Goal: Communication & Community: Answer question/provide support

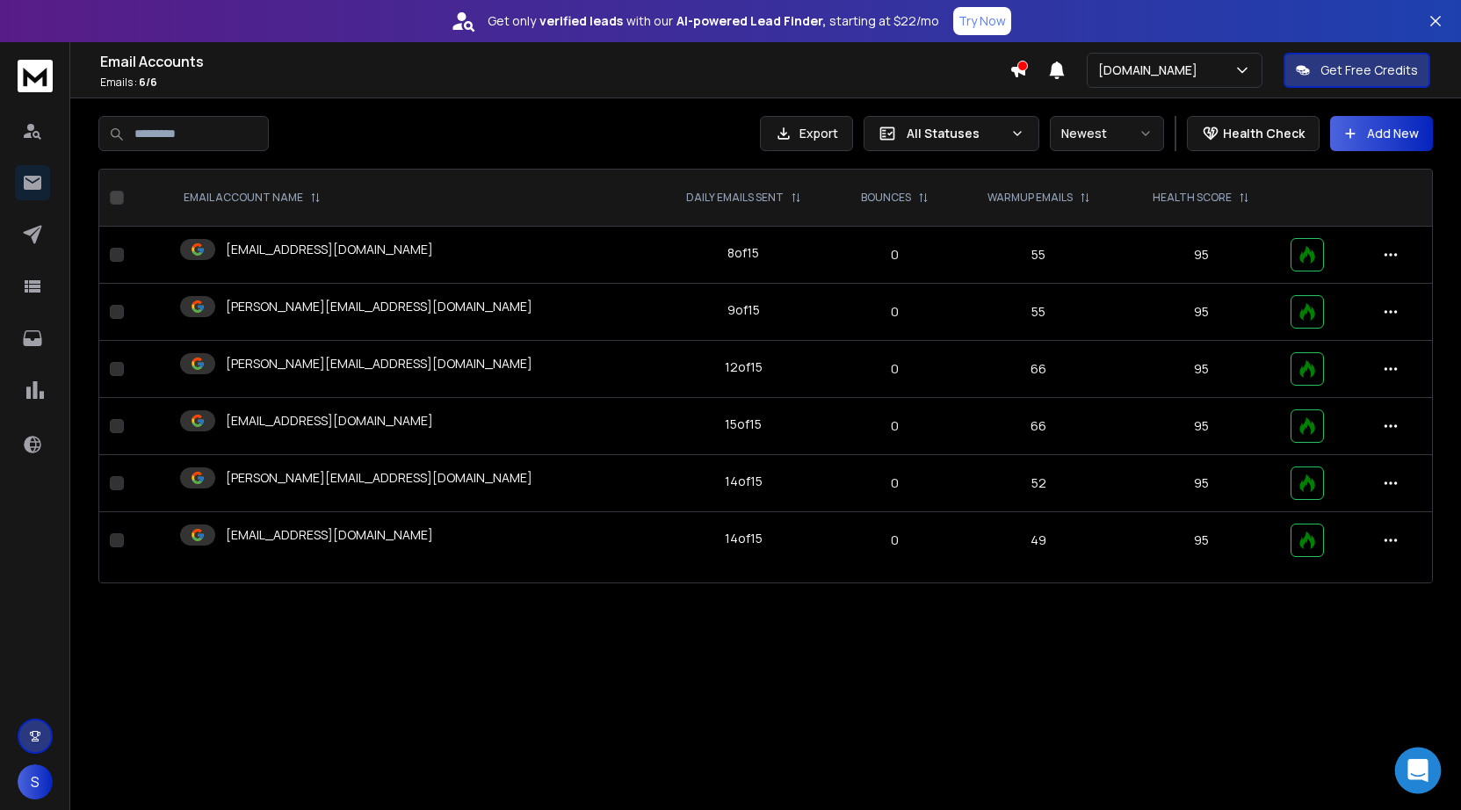
click at [1422, 769] on icon "Open Intercom Messenger" at bounding box center [1418, 770] width 20 height 23
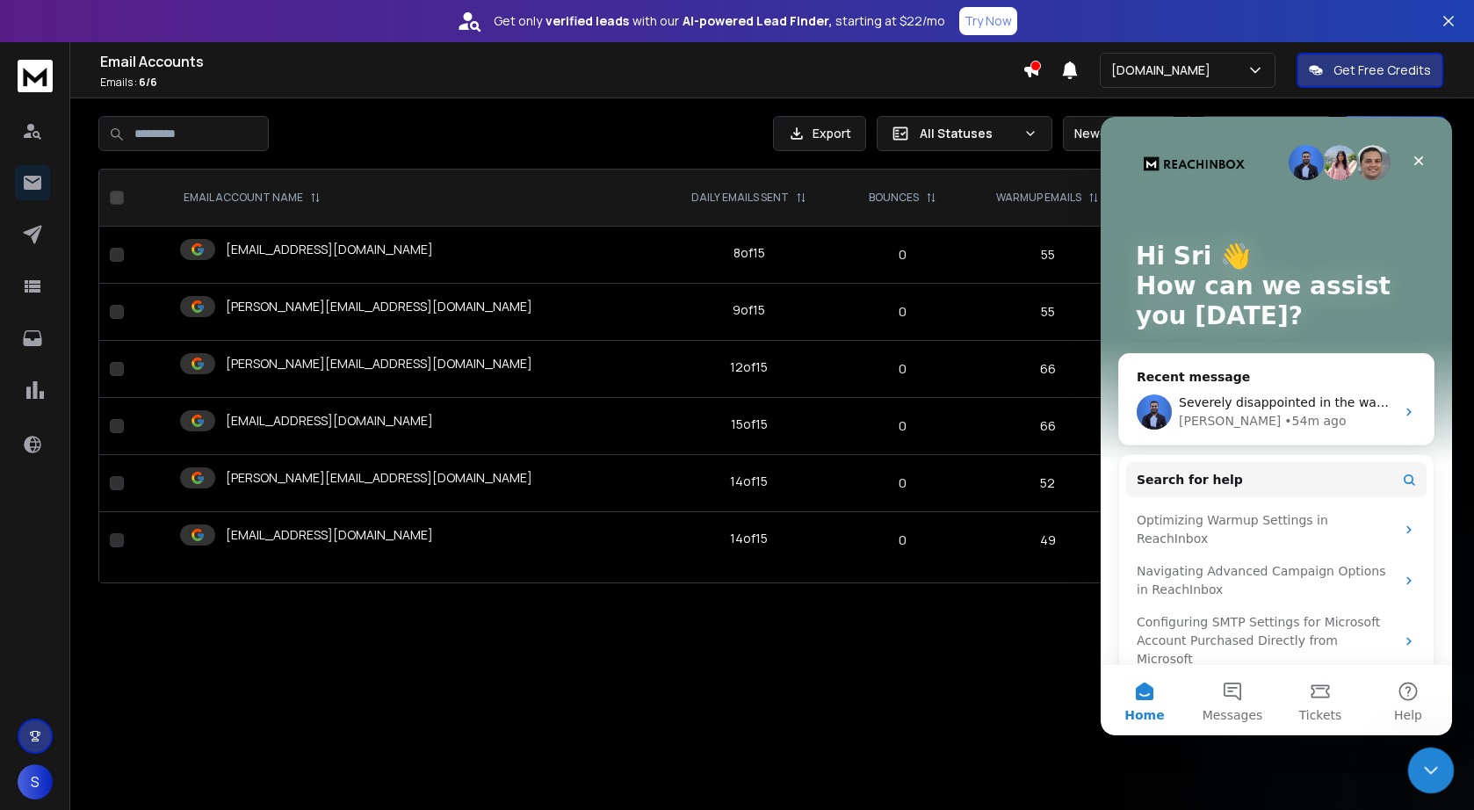
click at [1442, 768] on div "Close Intercom Messenger" at bounding box center [1429, 768] width 42 height 42
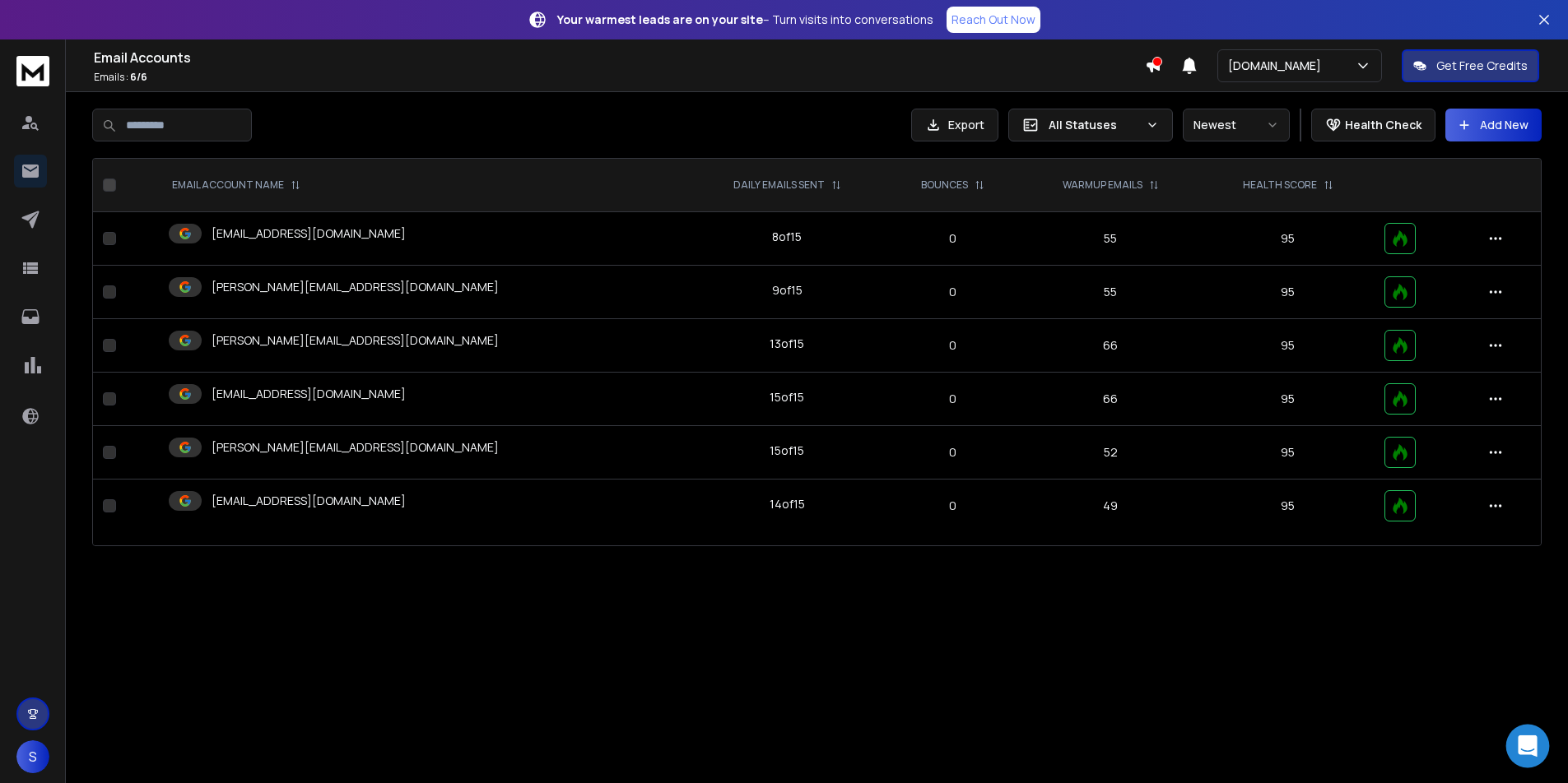
click at [1527, 754] on icon "Open Intercom Messenger" at bounding box center [1527, 746] width 19 height 22
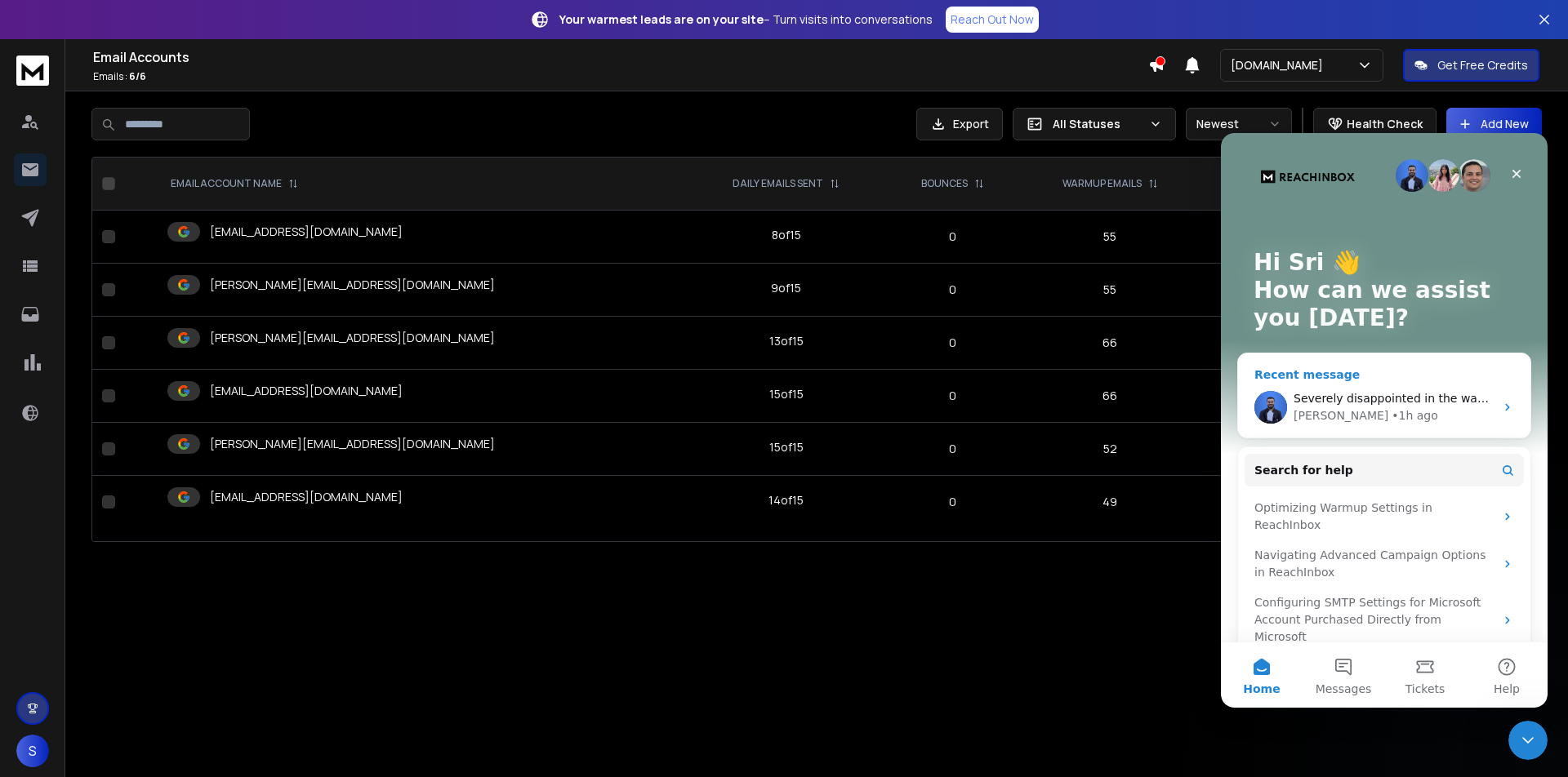
click at [1371, 372] on div "Recent message" at bounding box center [1384, 375] width 259 height 17
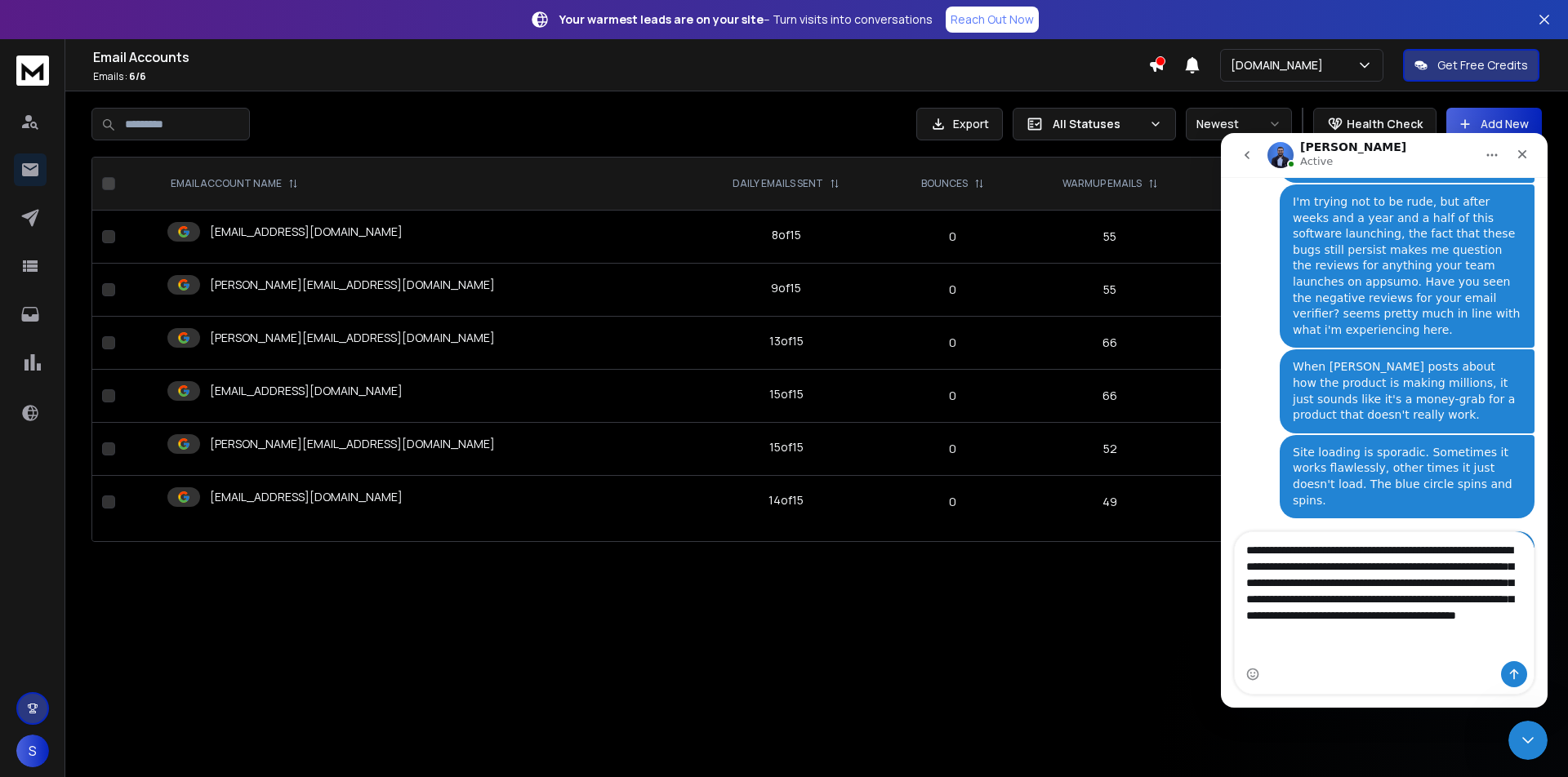
scroll to position [12022, 0]
click at [1400, 552] on textarea "**********" at bounding box center [1384, 598] width 299 height 125
type textarea "**********"
click at [1526, 680] on div "Intercom messenger" at bounding box center [1514, 675] width 26 height 26
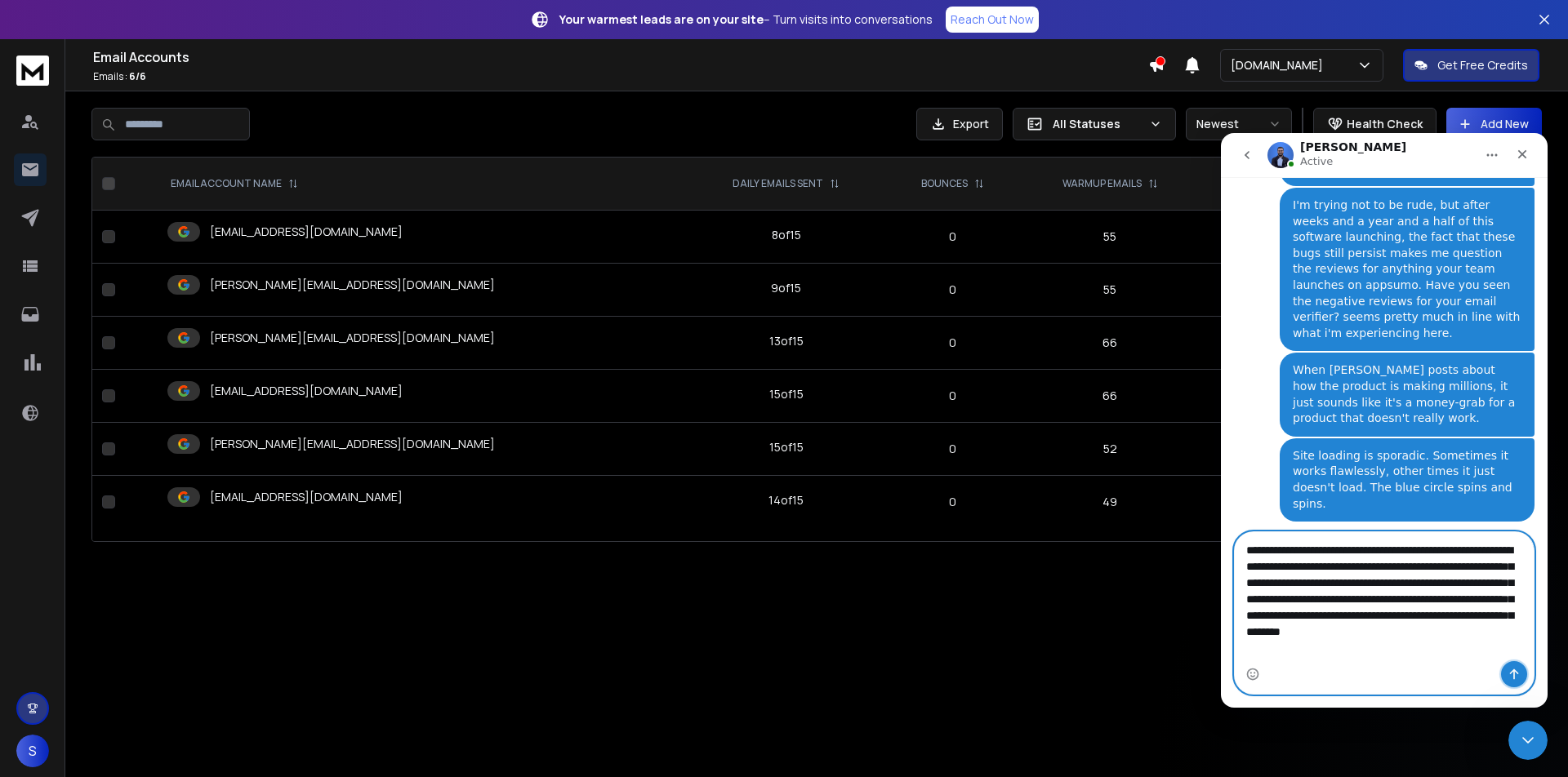
click at [1507, 672] on button "Send a message…" at bounding box center [1514, 675] width 26 height 26
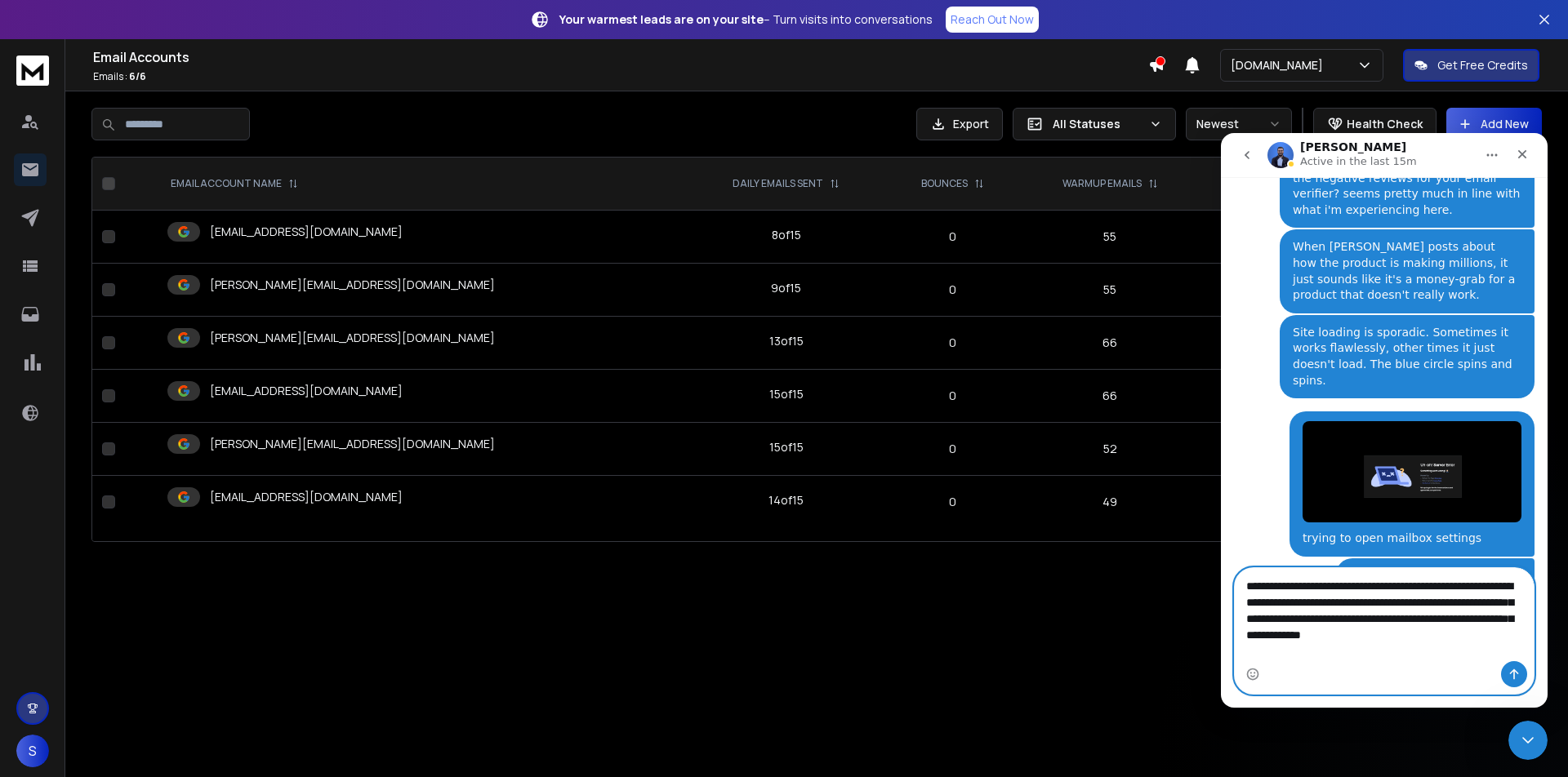
scroll to position [12162, 0]
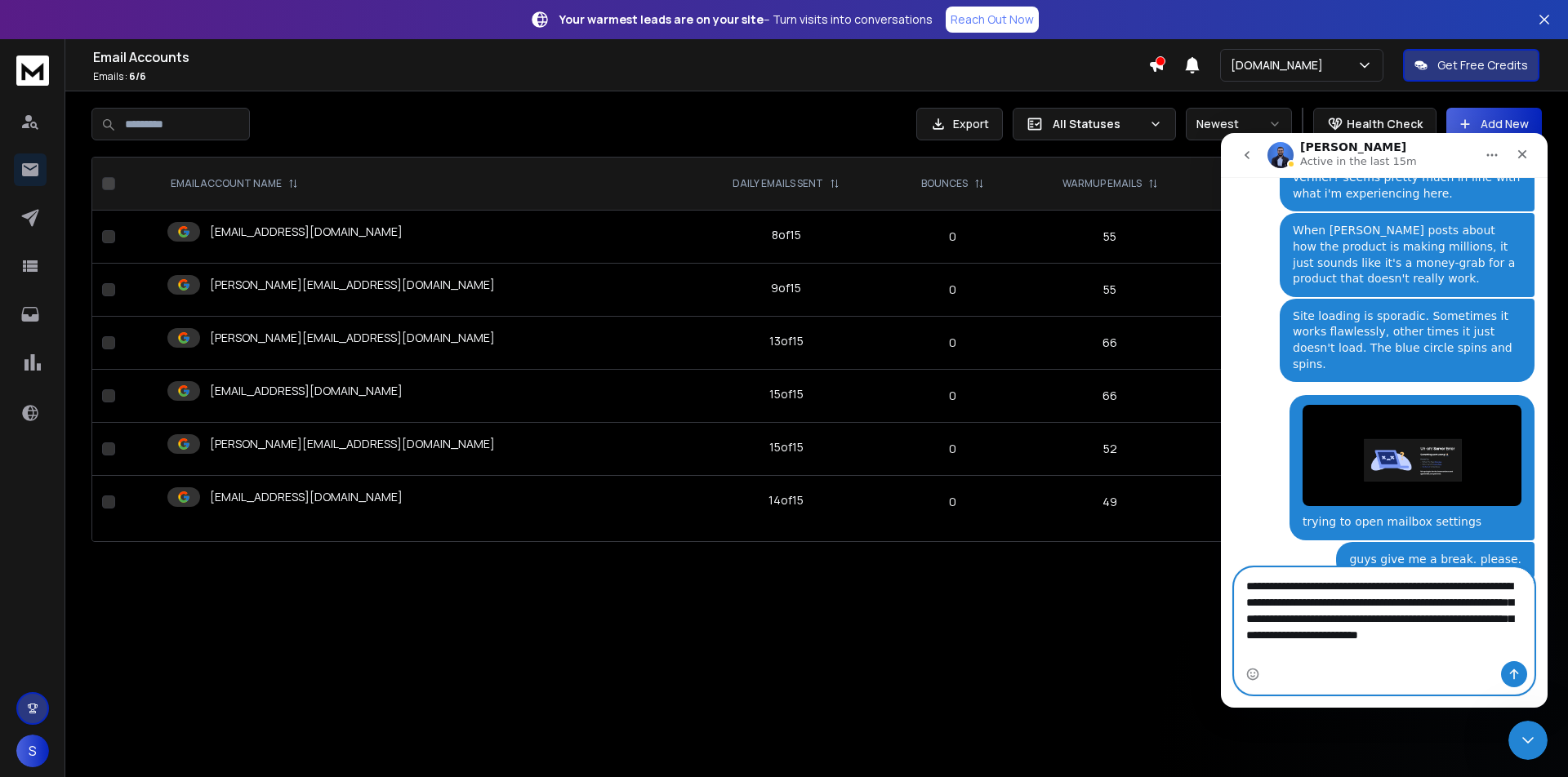
type textarea "**********"
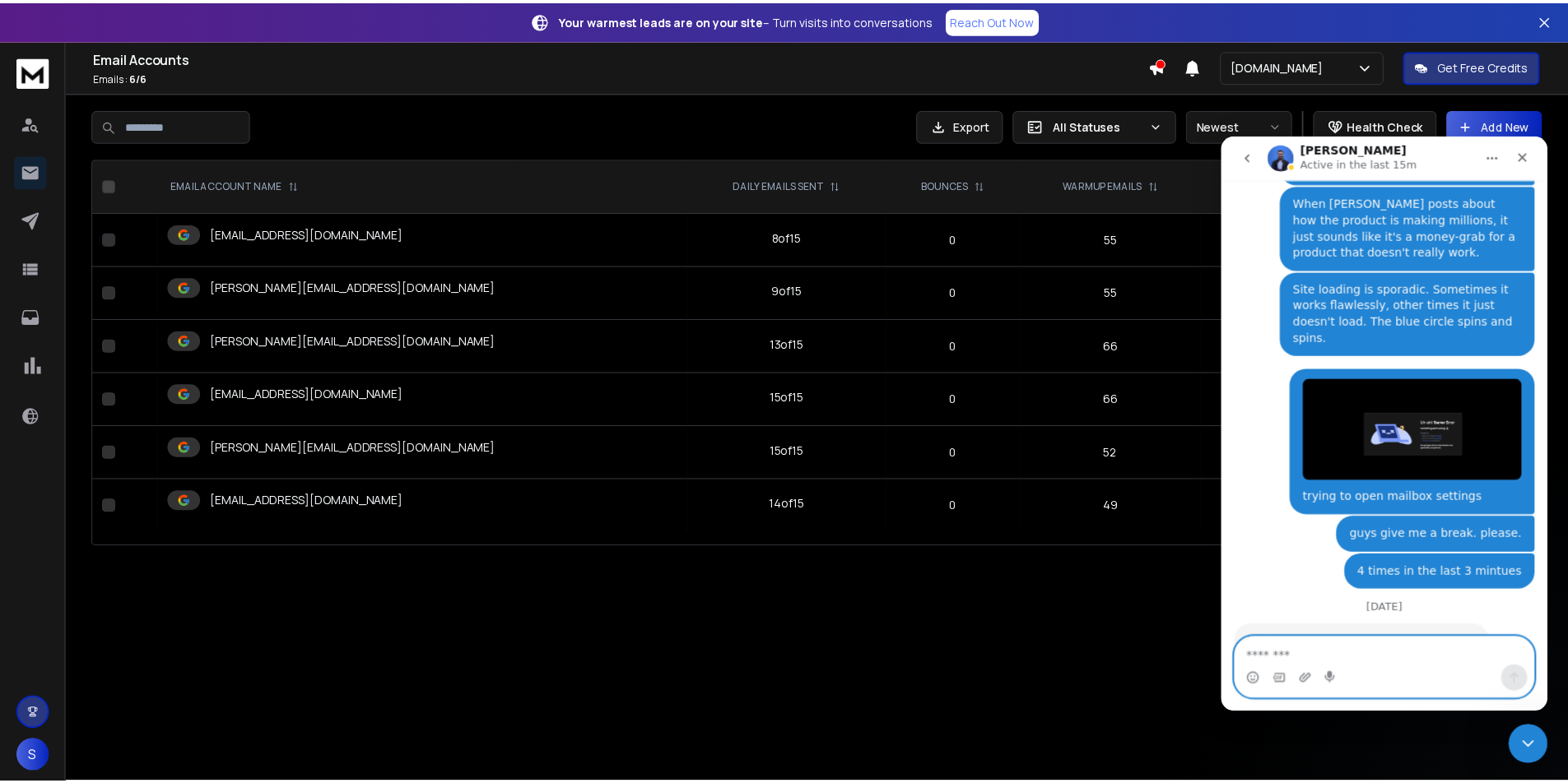
scroll to position [12305, 0]
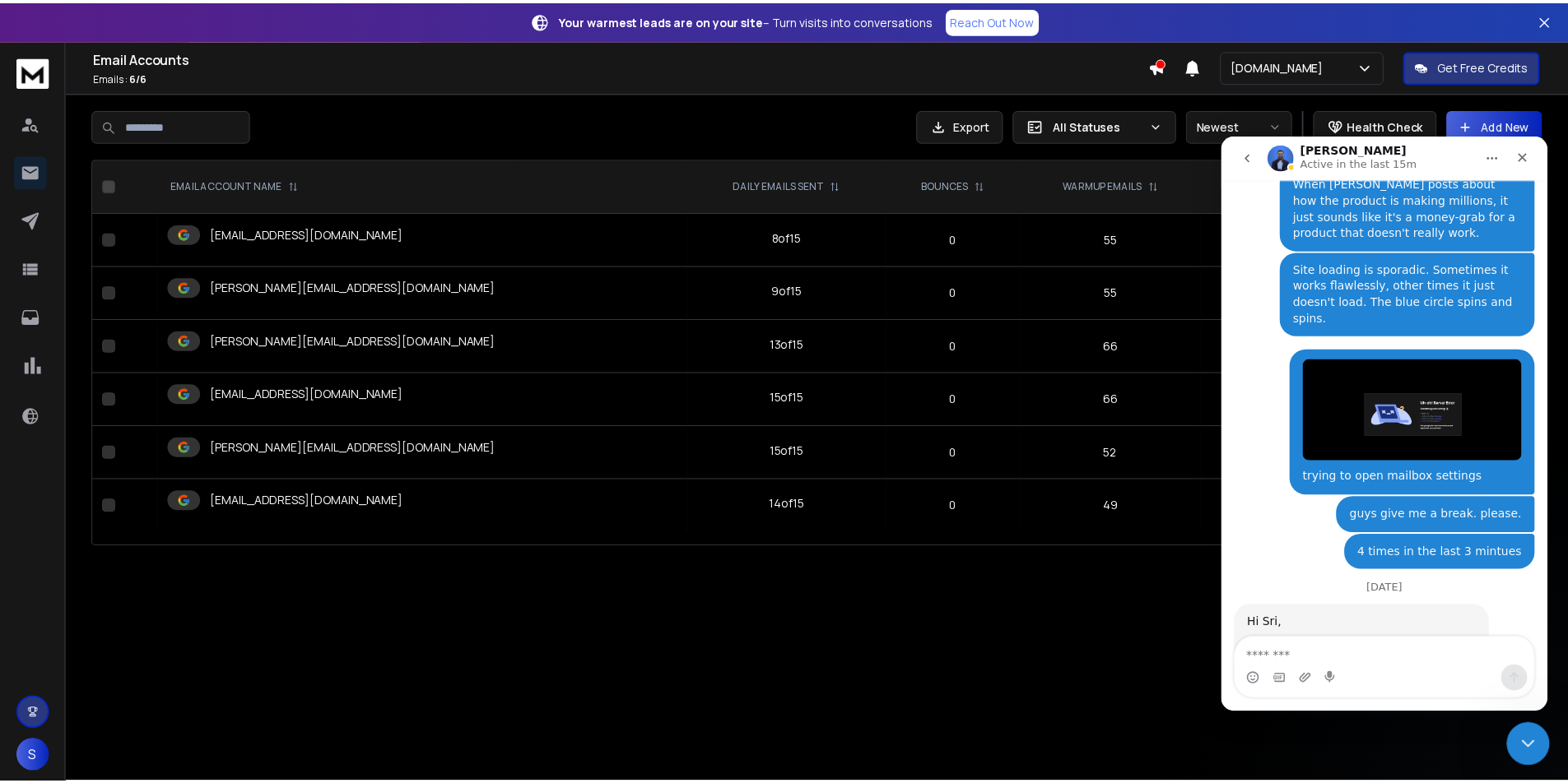
click at [1525, 749] on icon "Close Intercom Messenger" at bounding box center [1525, 741] width 20 height 20
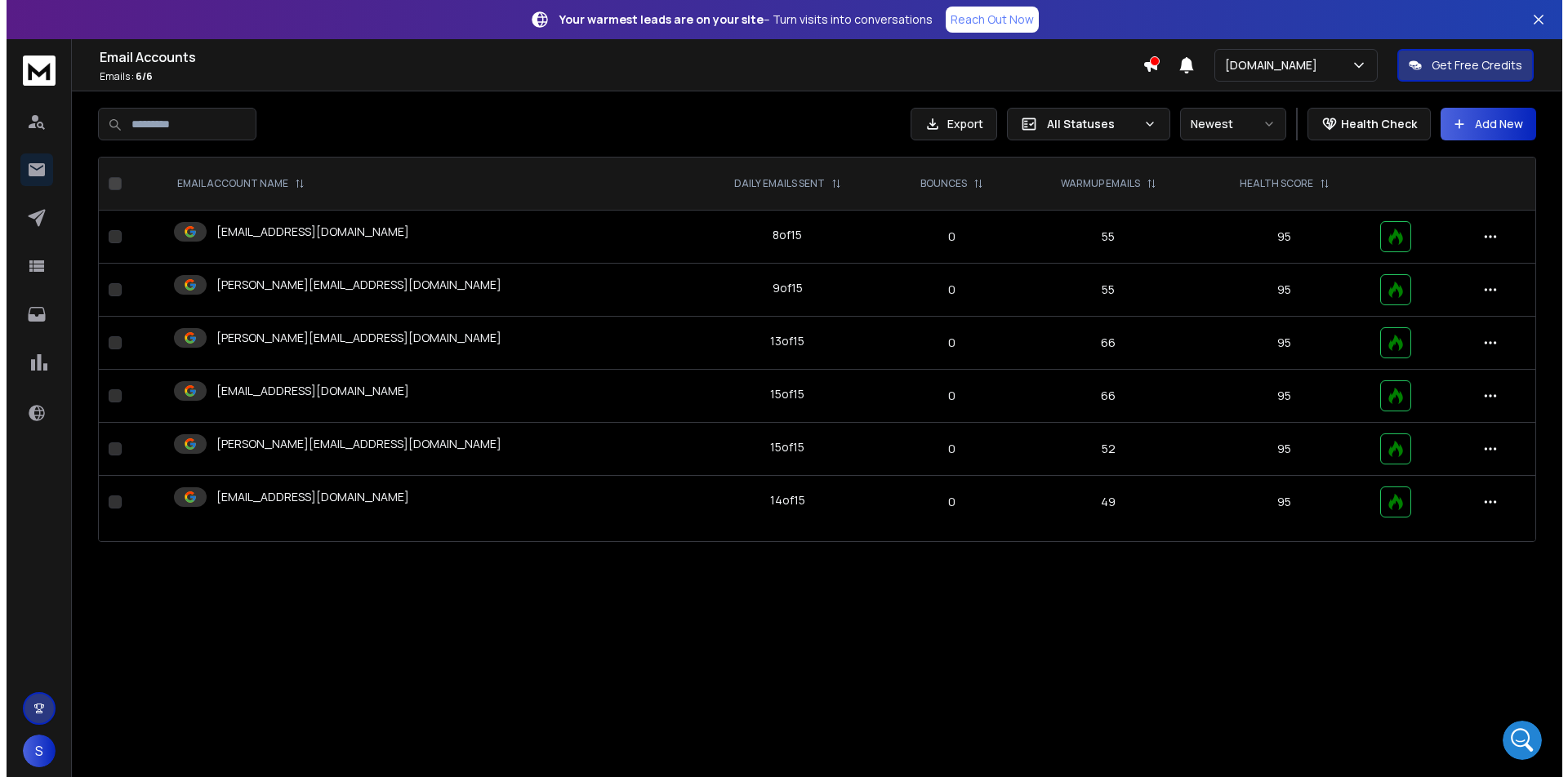
scroll to position [0, 0]
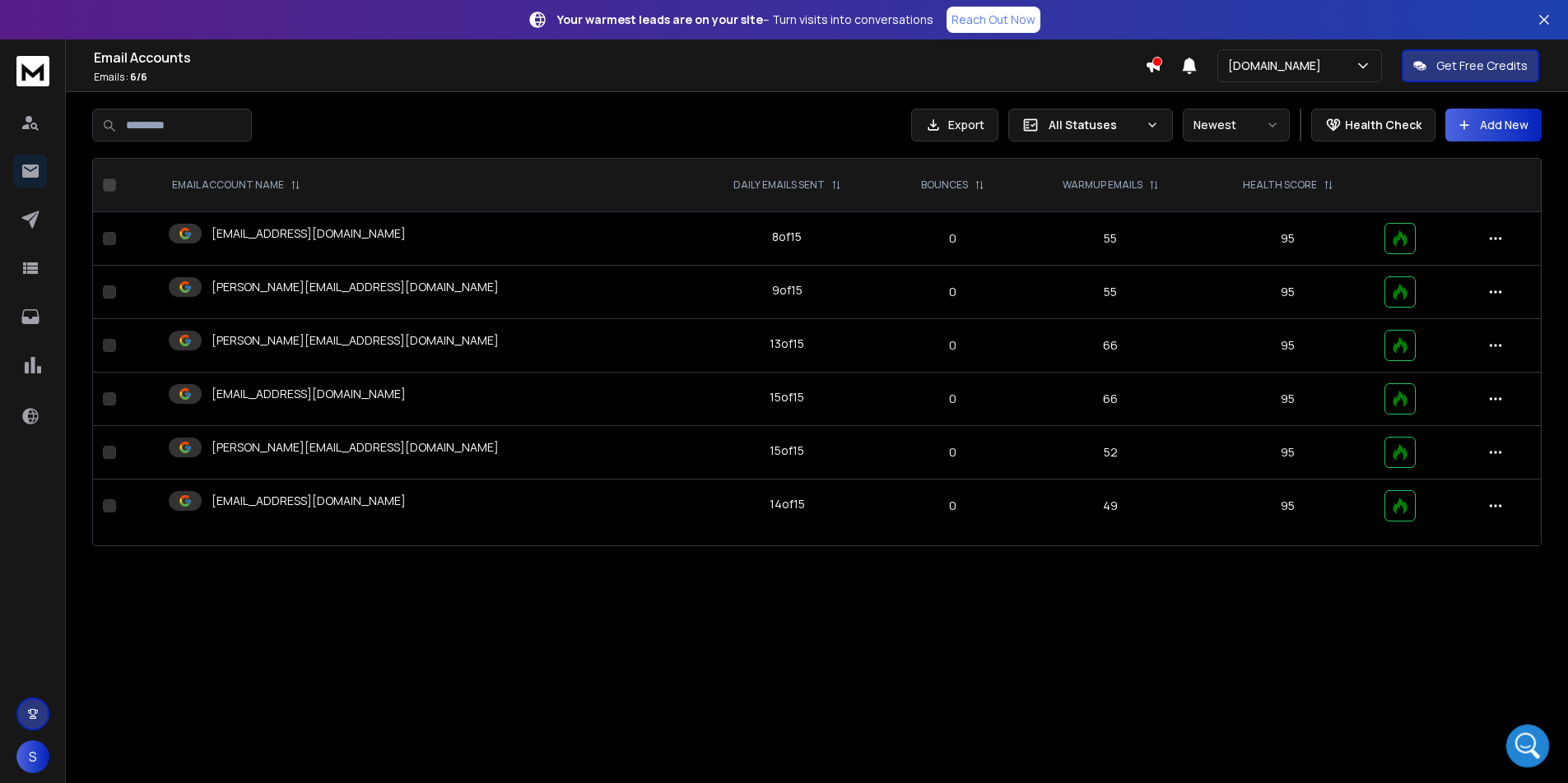
click at [1535, 747] on div "Open Intercom Messenger" at bounding box center [1525, 744] width 54 height 54
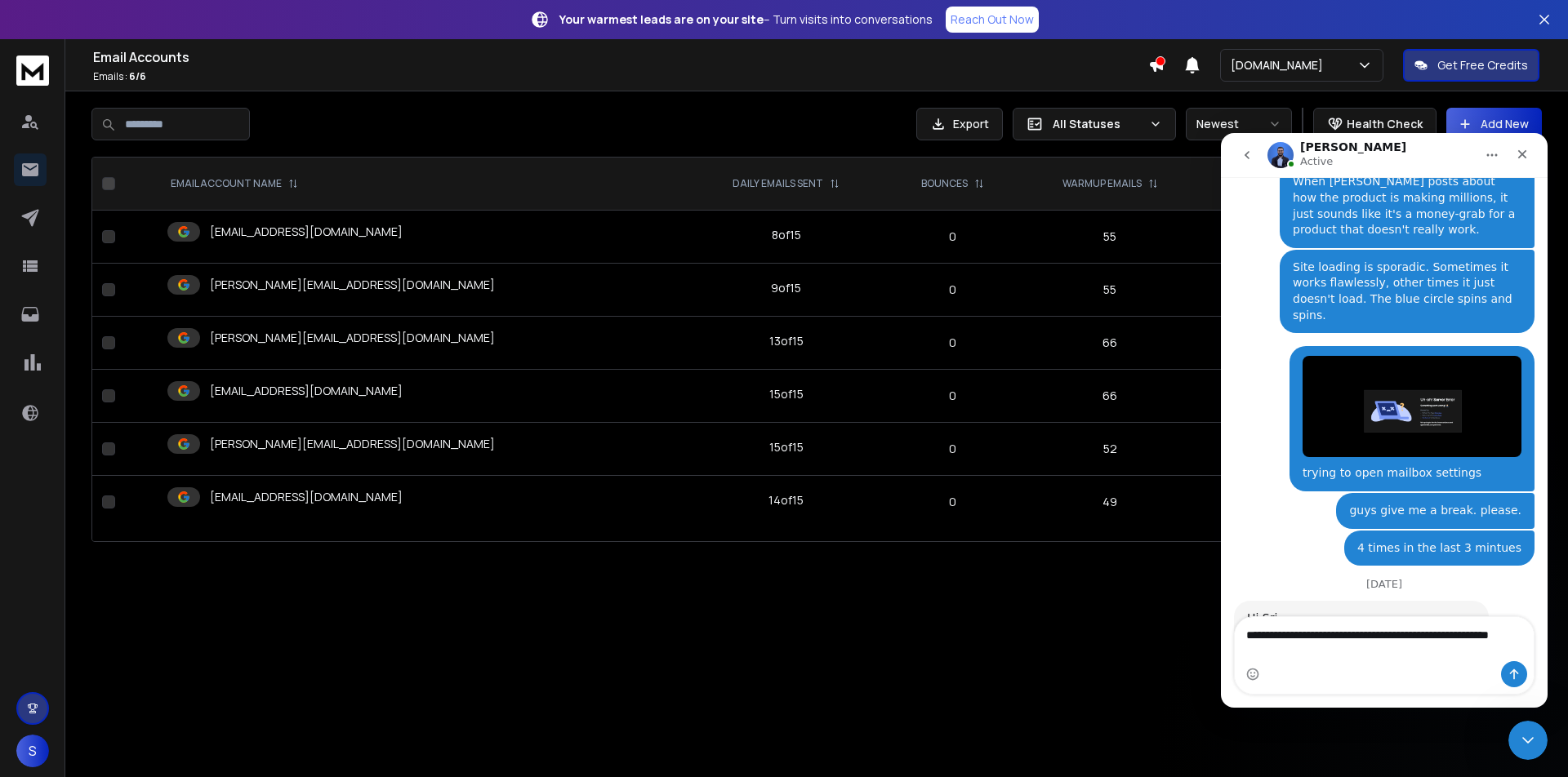
scroll to position [12227, 0]
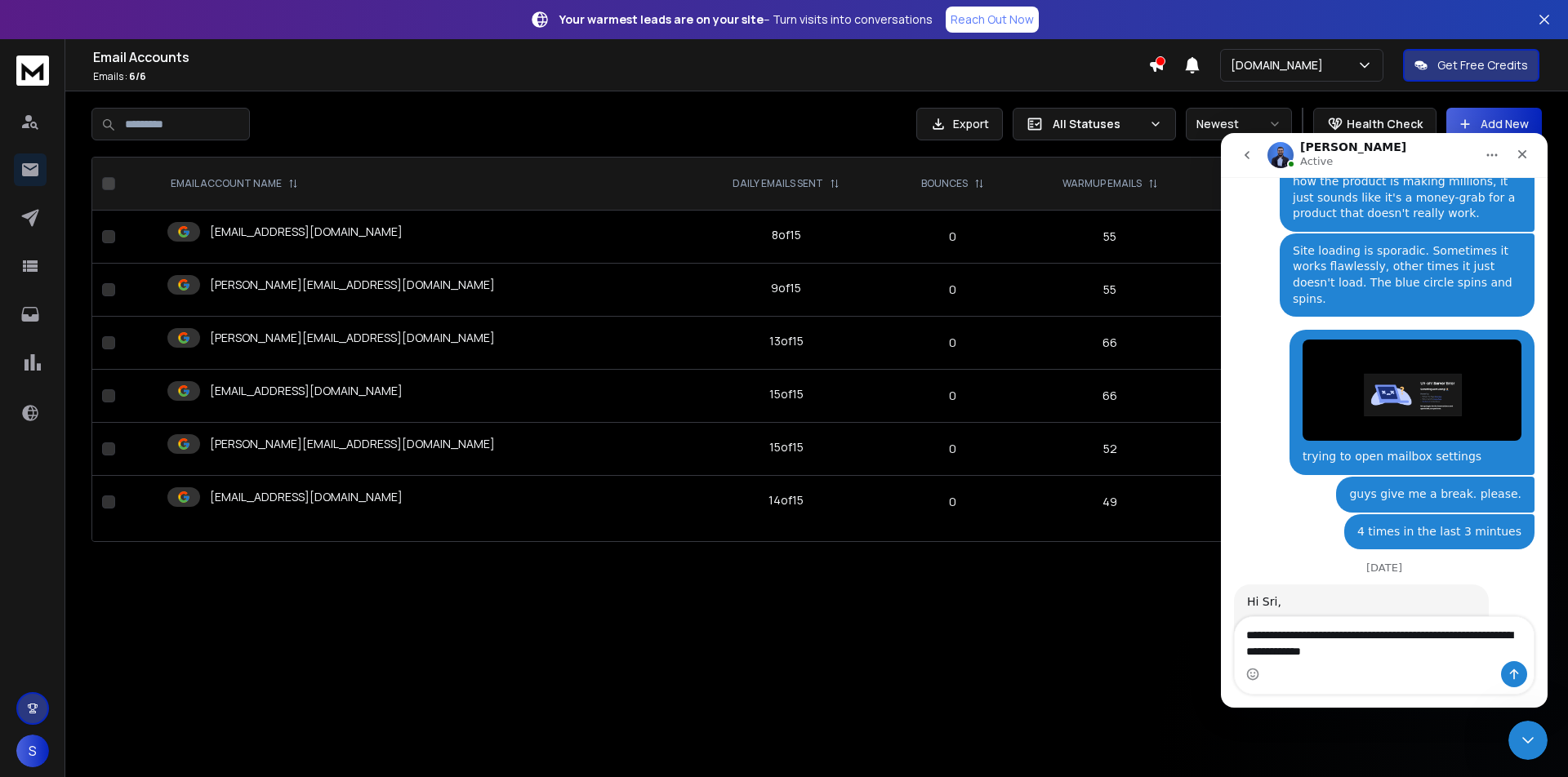
type textarea "**********"
click at [1510, 678] on icon "Send a message…" at bounding box center [1514, 675] width 13 height 13
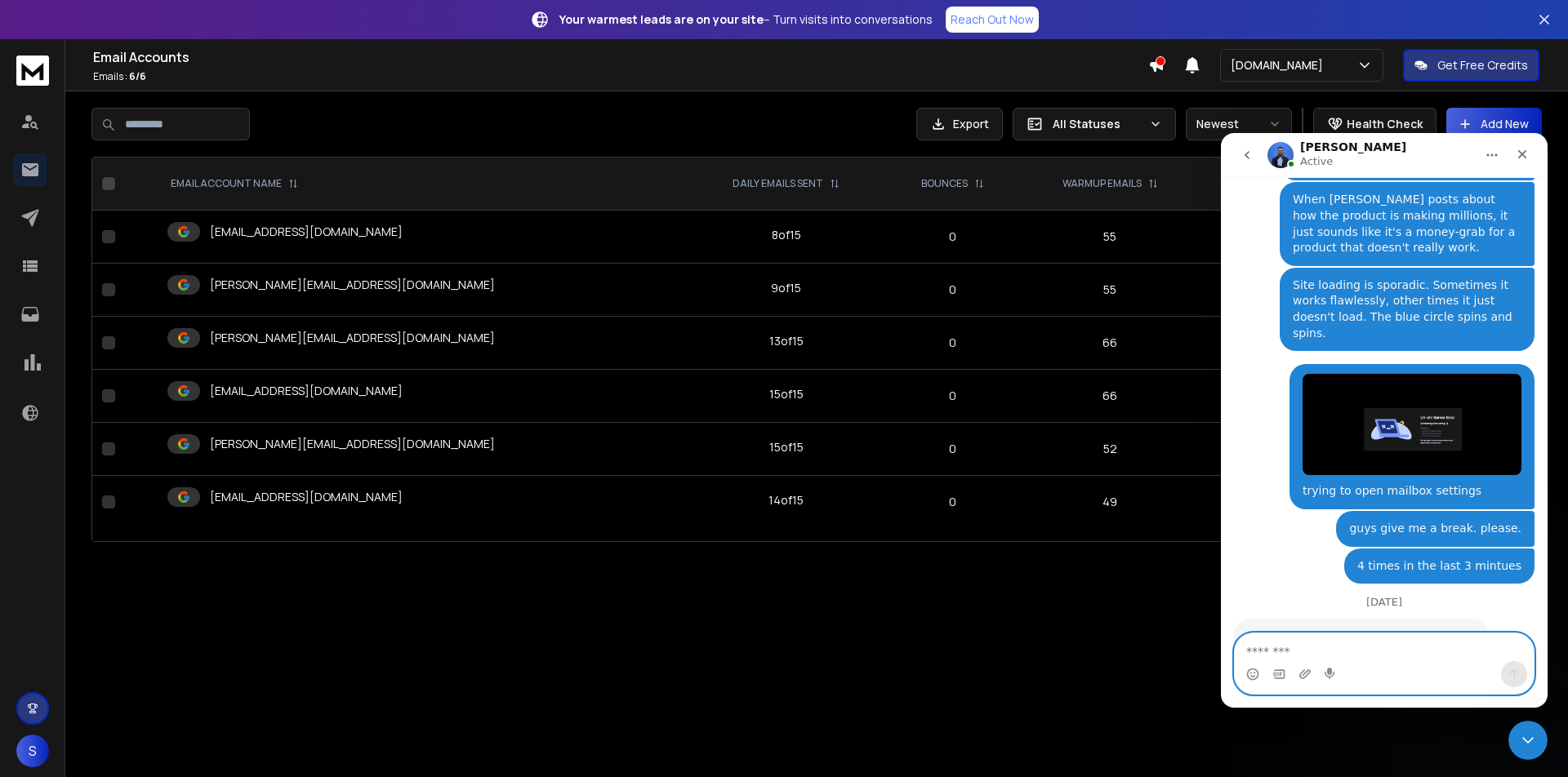
scroll to position [12263, 0]
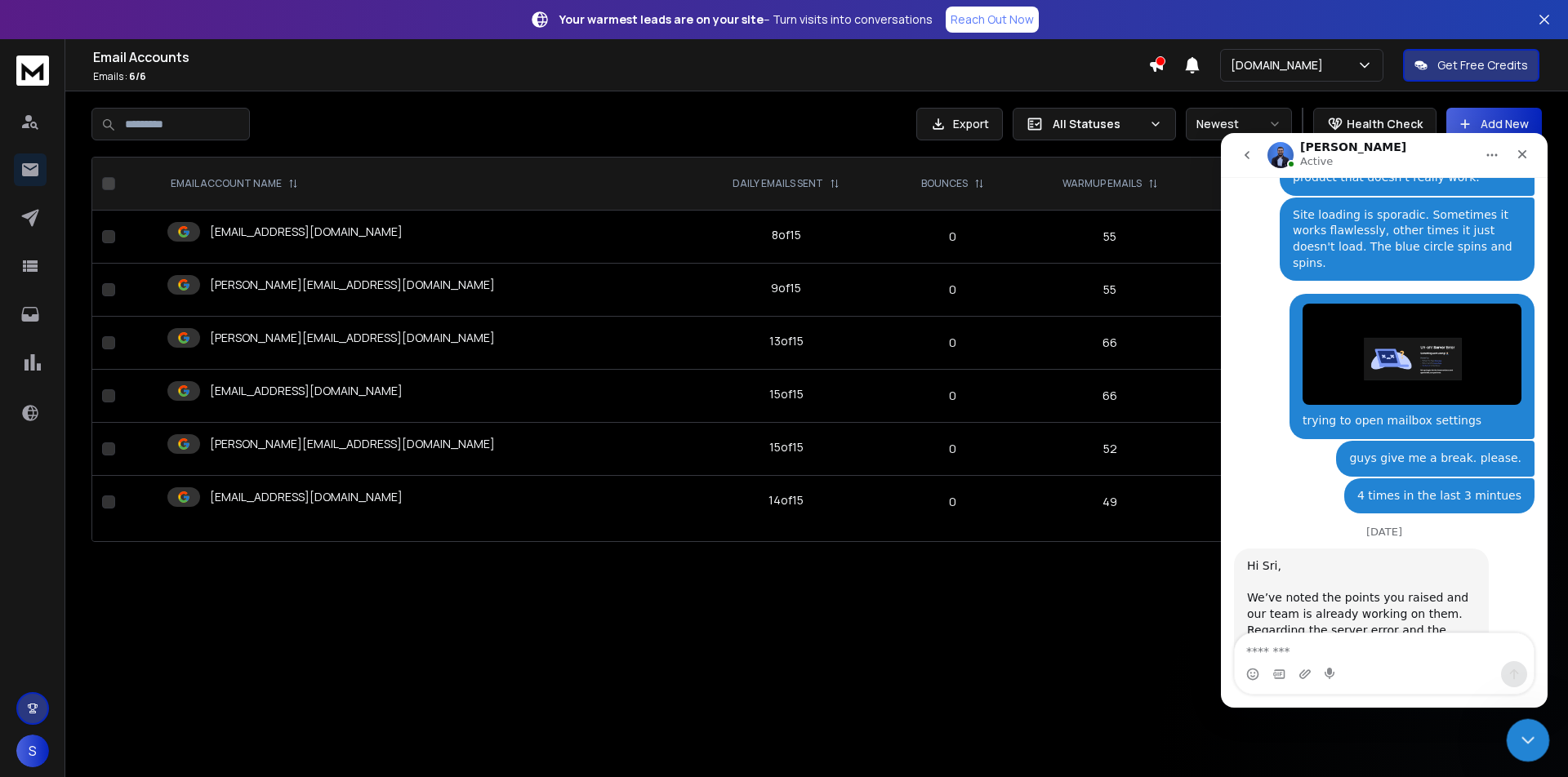
click at [1534, 737] on icon "Close Intercom Messenger" at bounding box center [1525, 738] width 20 height 20
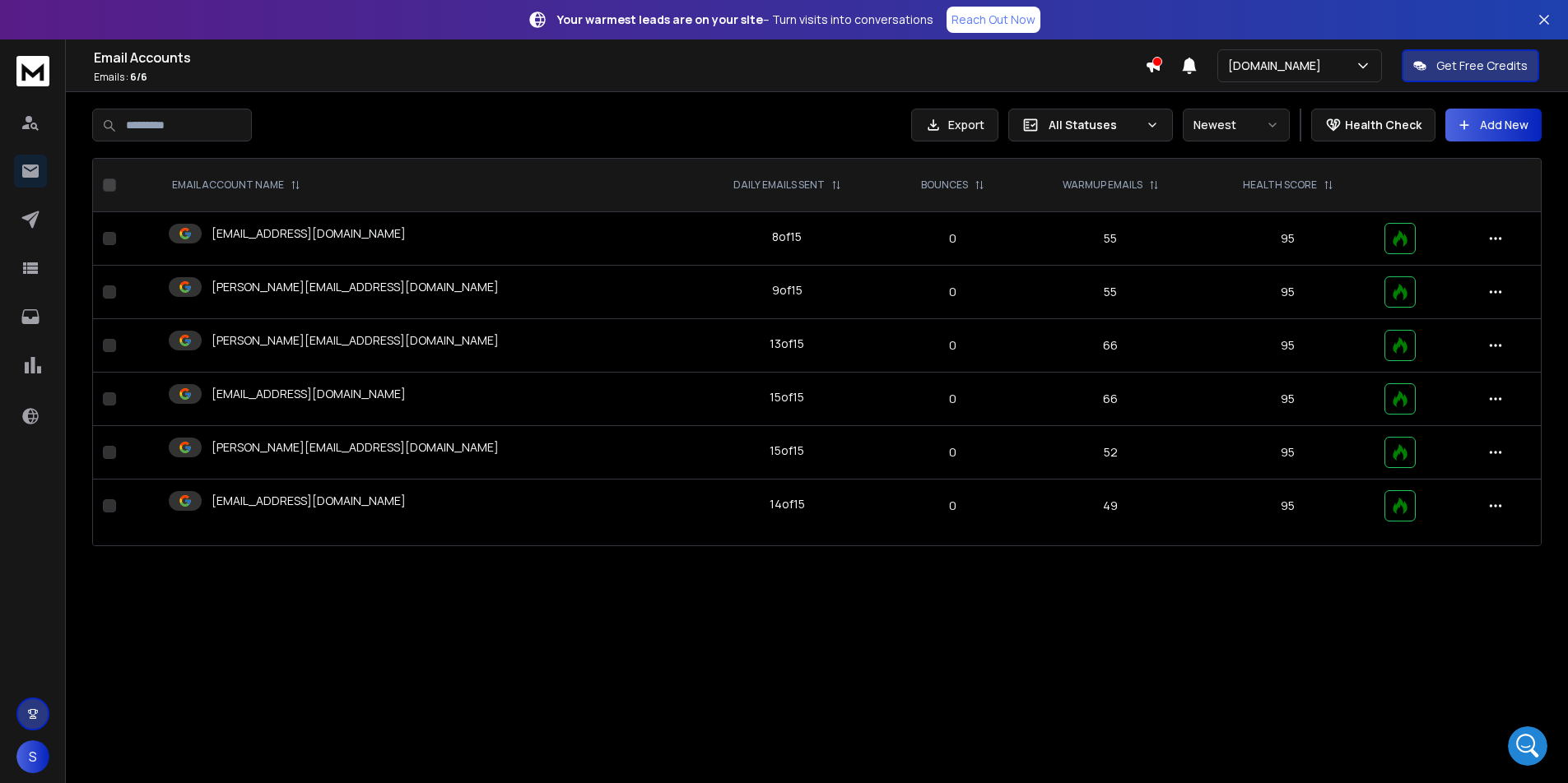
click at [1503, 546] on div "Export All Statuses Newest Health Check Add New EMAIL ACCOUNT NAME DAILY EMAILS…" at bounding box center [816, 327] width 1449 height 437
click at [1519, 739] on icon "Open Intercom Messenger" at bounding box center [1525, 744] width 27 height 27
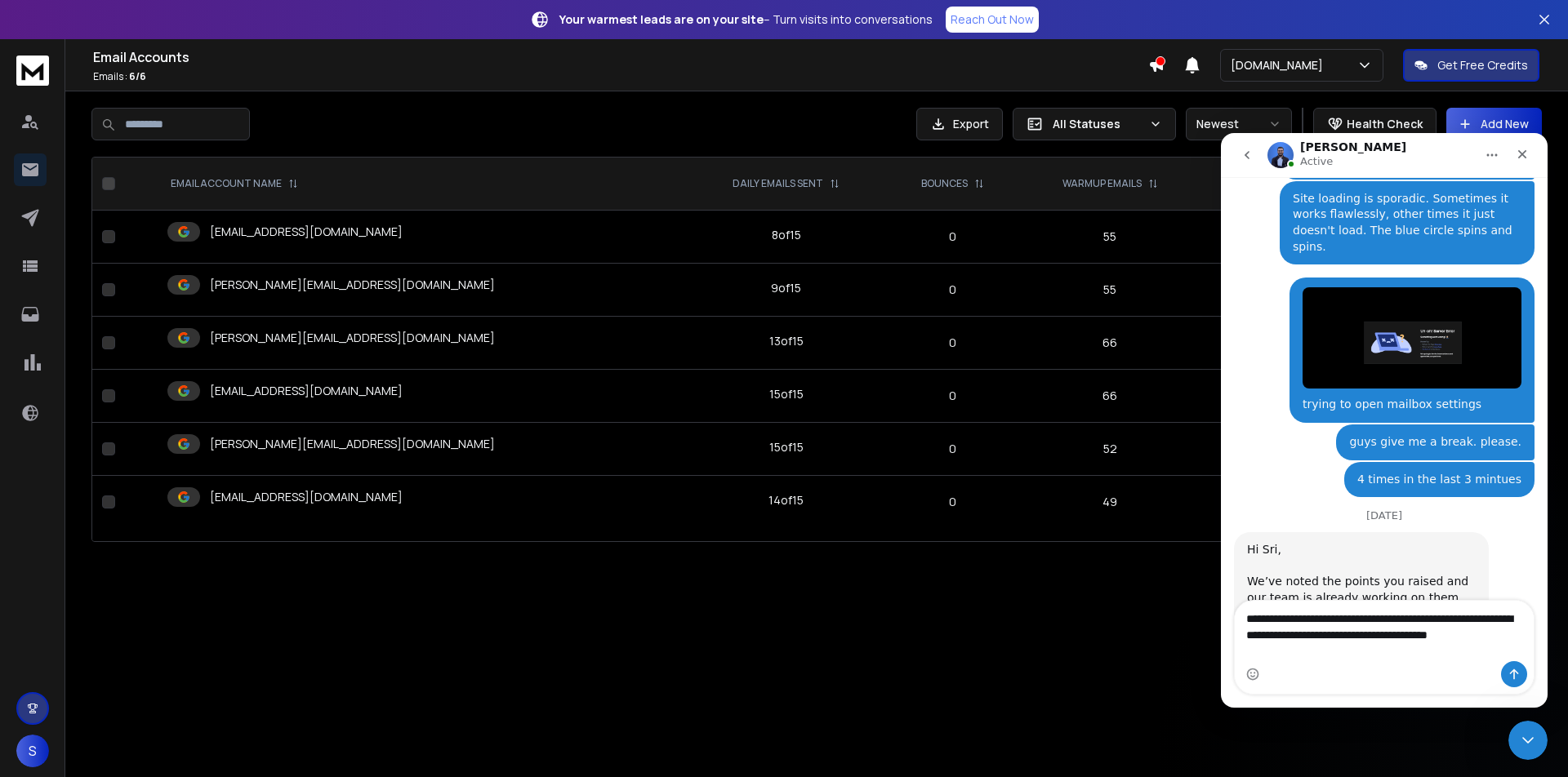
scroll to position [12295, 0]
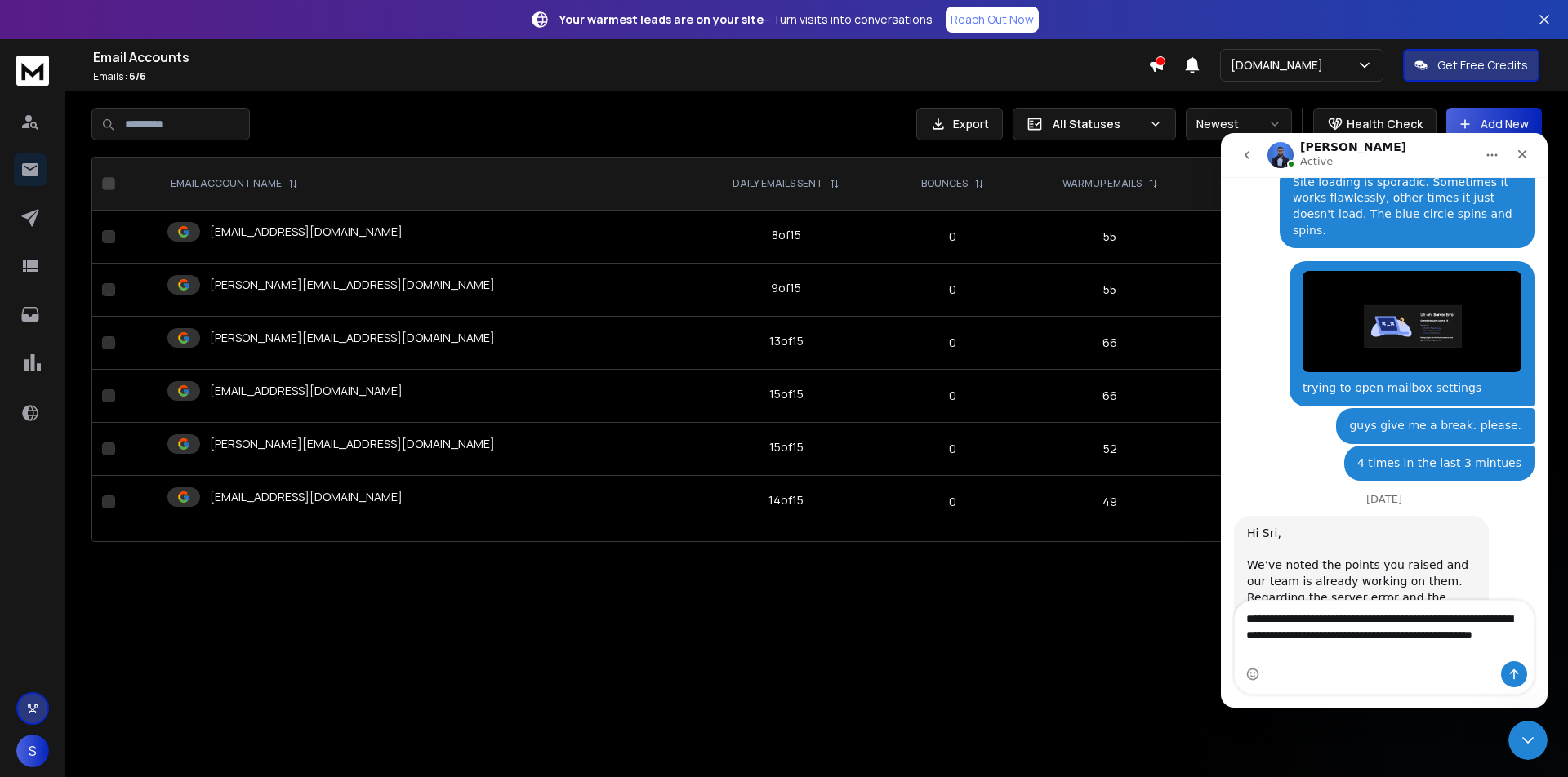
type textarea "**********"
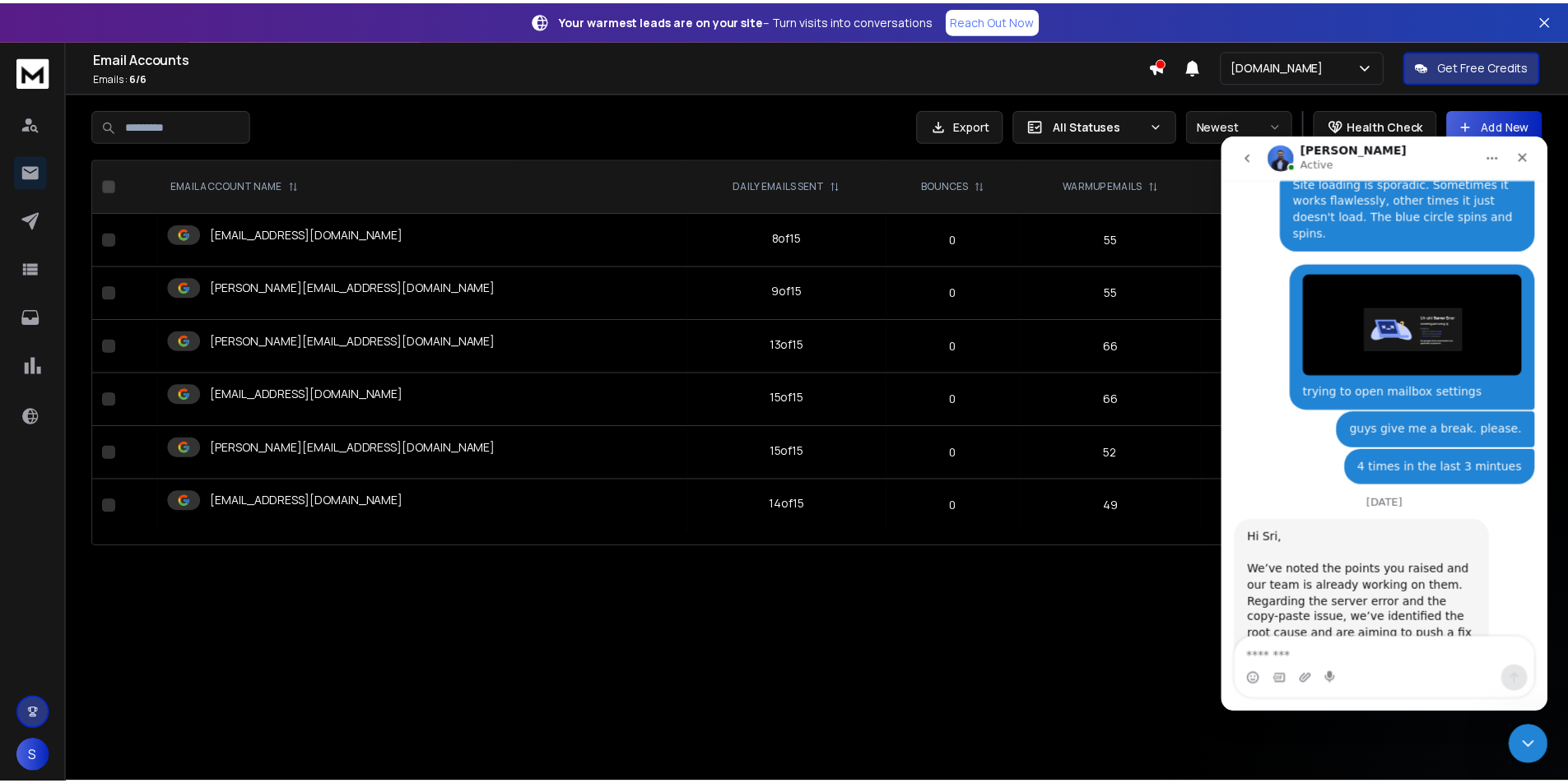
scroll to position [12426, 0]
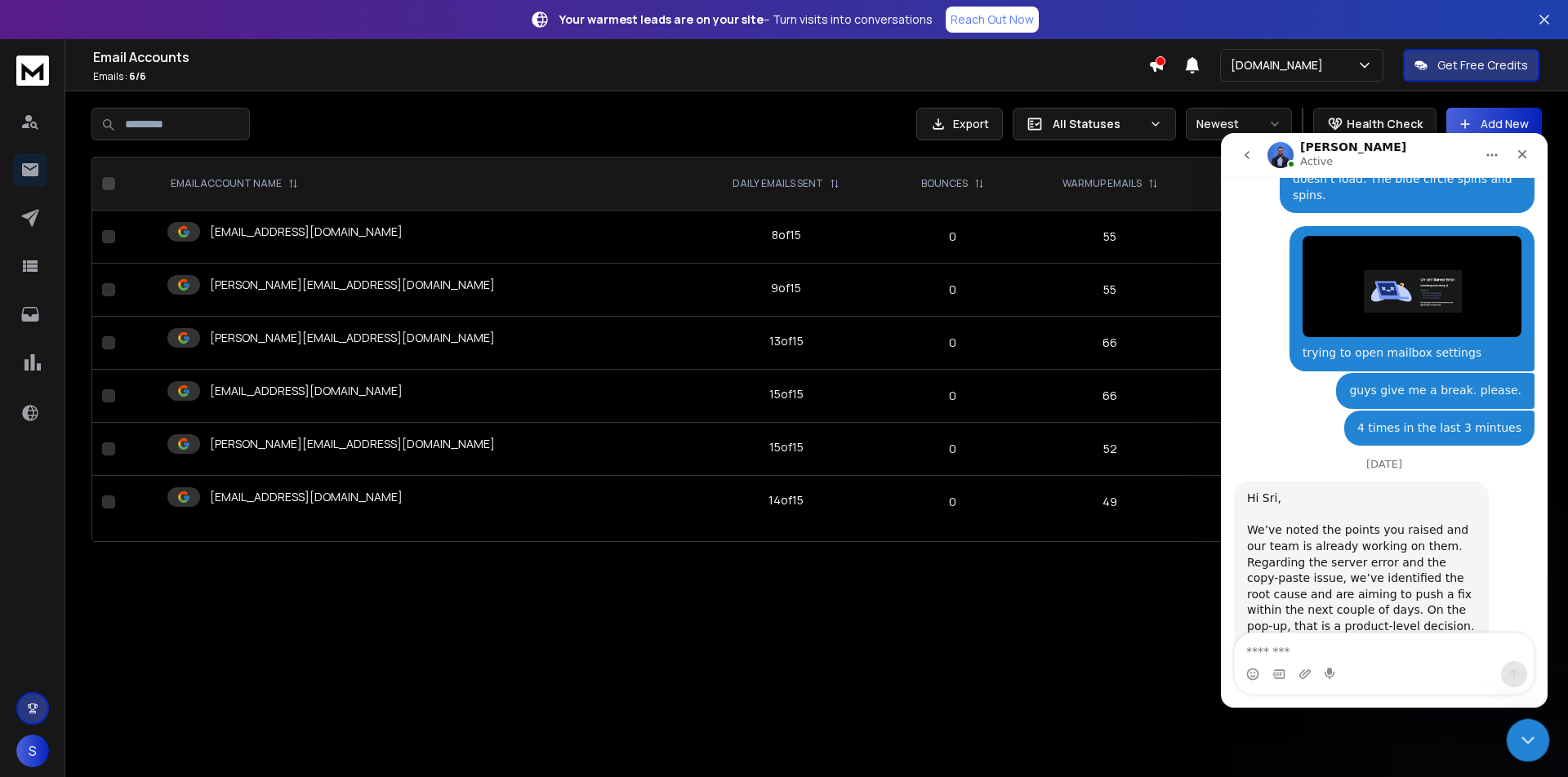
click at [1525, 741] on icon "Close Intercom Messenger" at bounding box center [1525, 738] width 11 height 7
